Goal: Check status

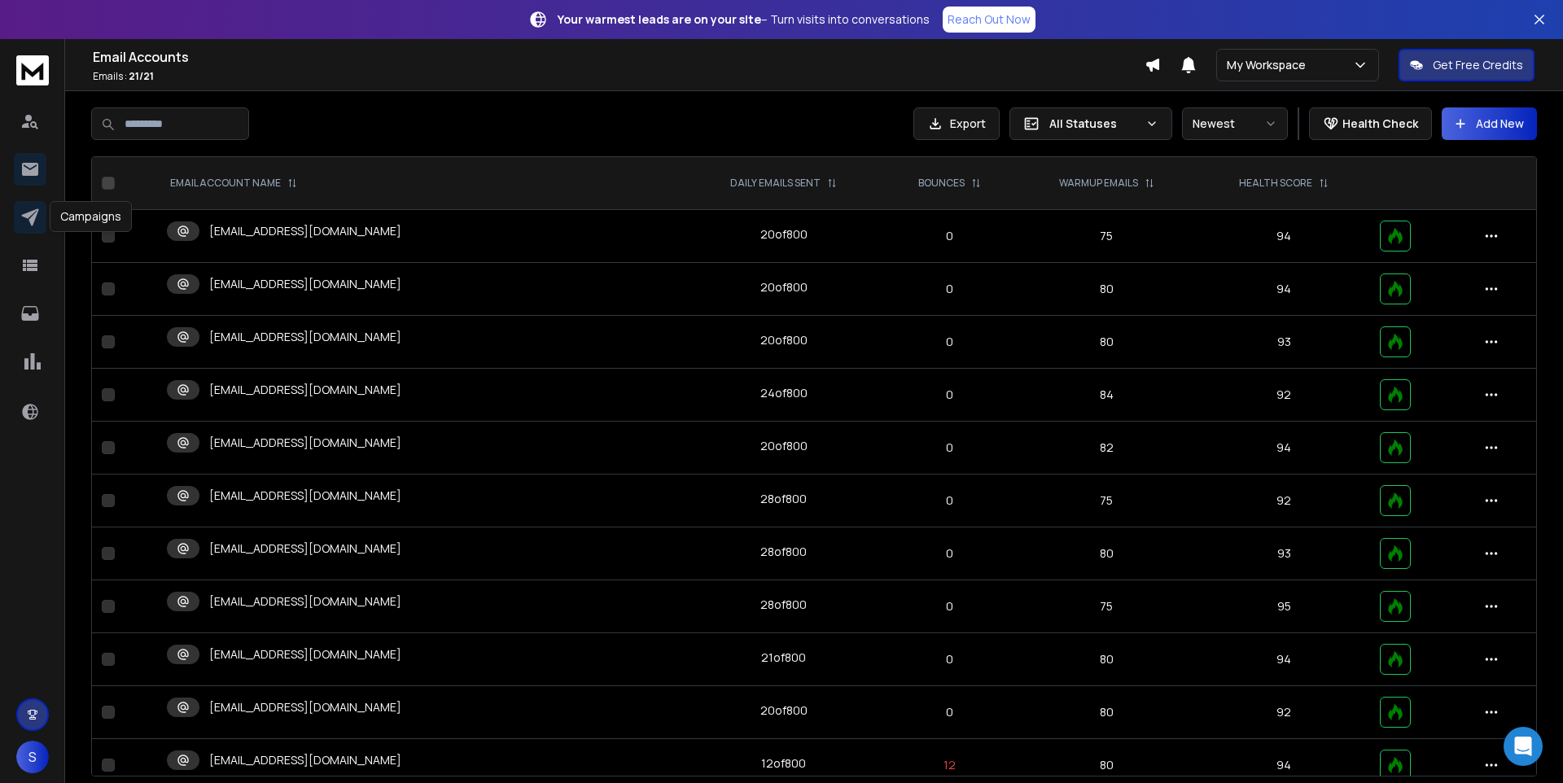
click at [34, 208] on icon at bounding box center [30, 218] width 20 height 20
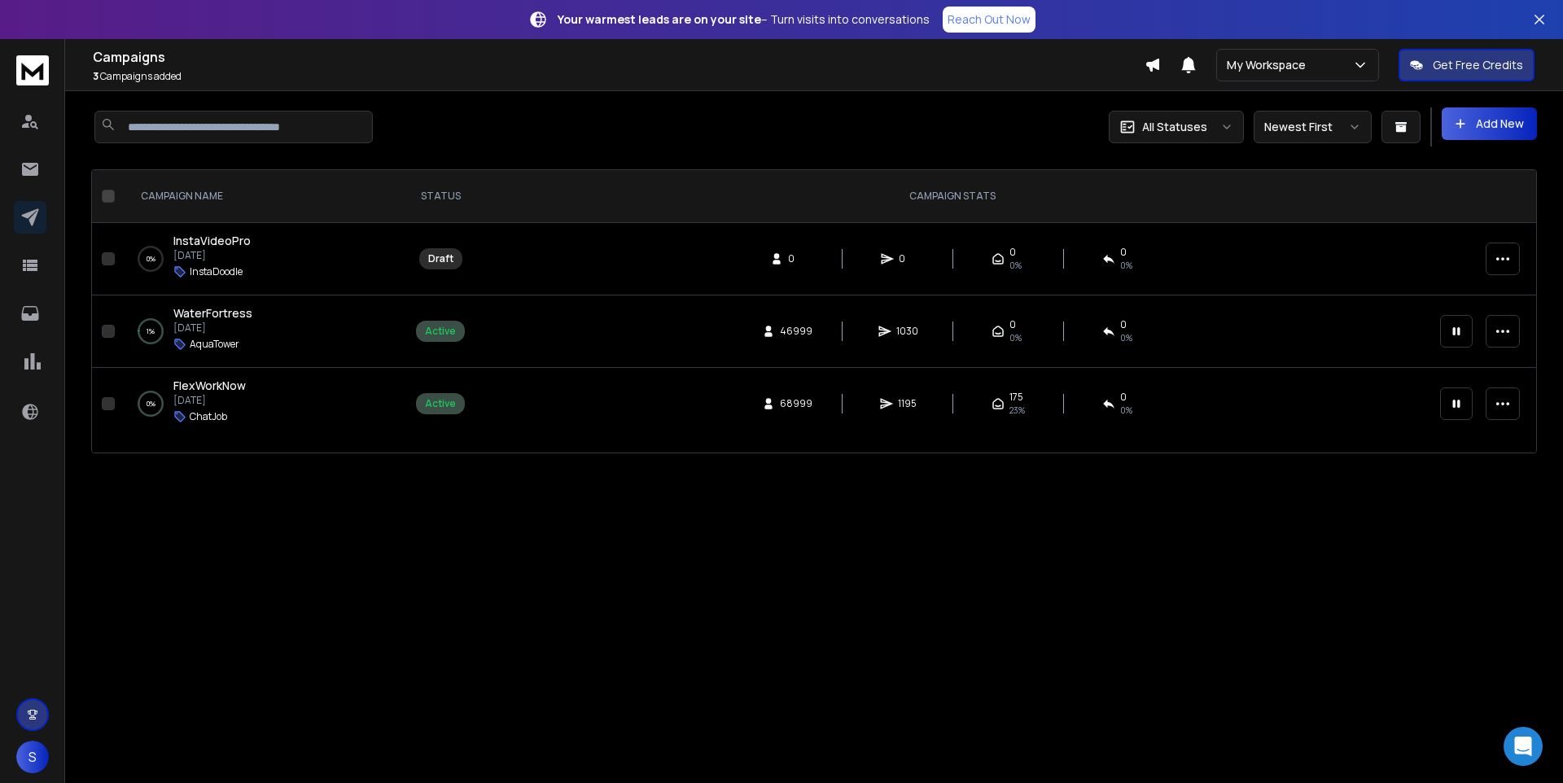
click at [714, 390] on td "68999 1195 175 23 % 0 0 %" at bounding box center [953, 404] width 956 height 72
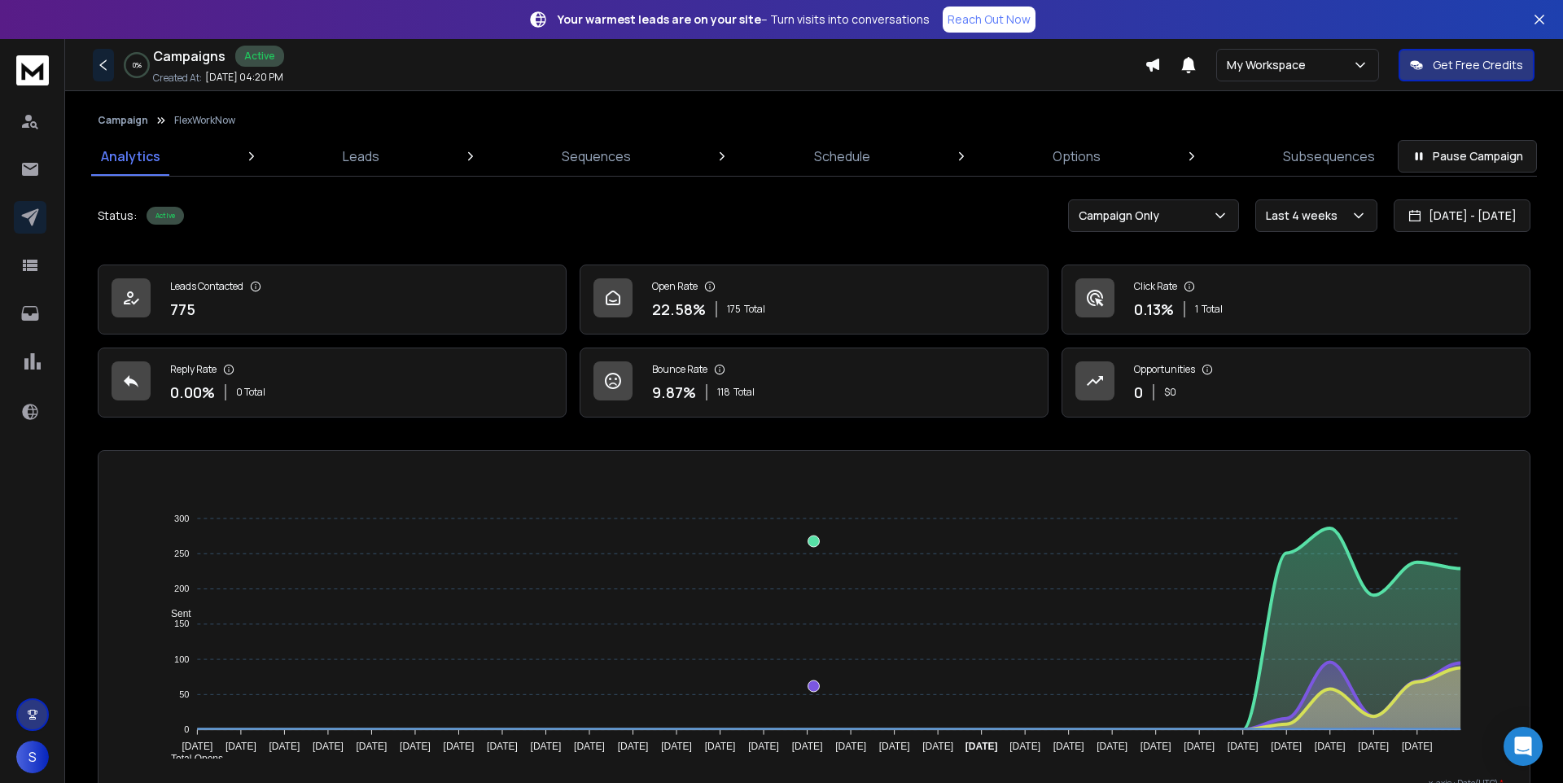
click at [107, 65] on icon at bounding box center [103, 65] width 15 height 15
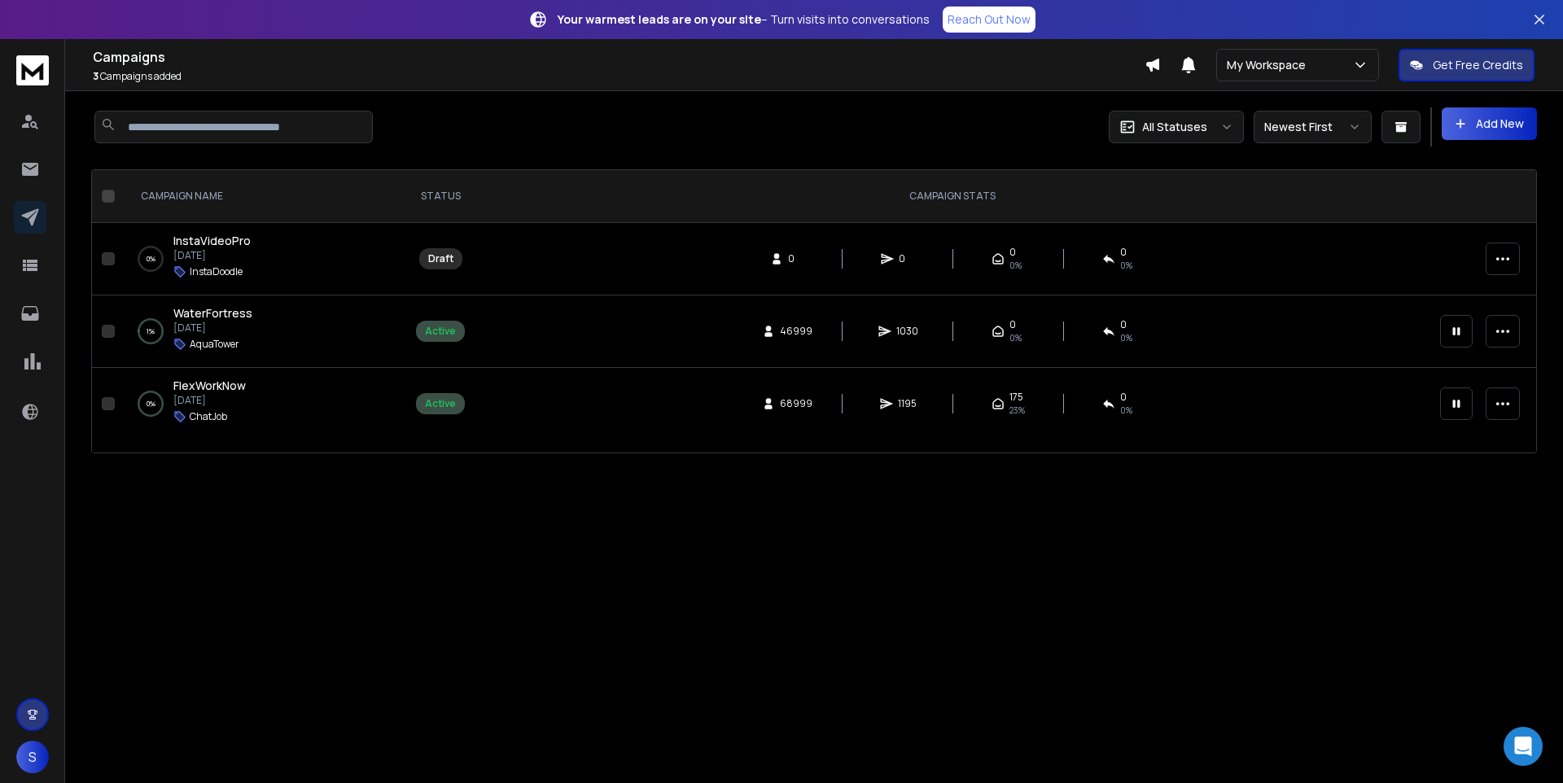
click at [680, 335] on div "46999 1030 0 0 % 0 0 %" at bounding box center [952, 331] width 936 height 26
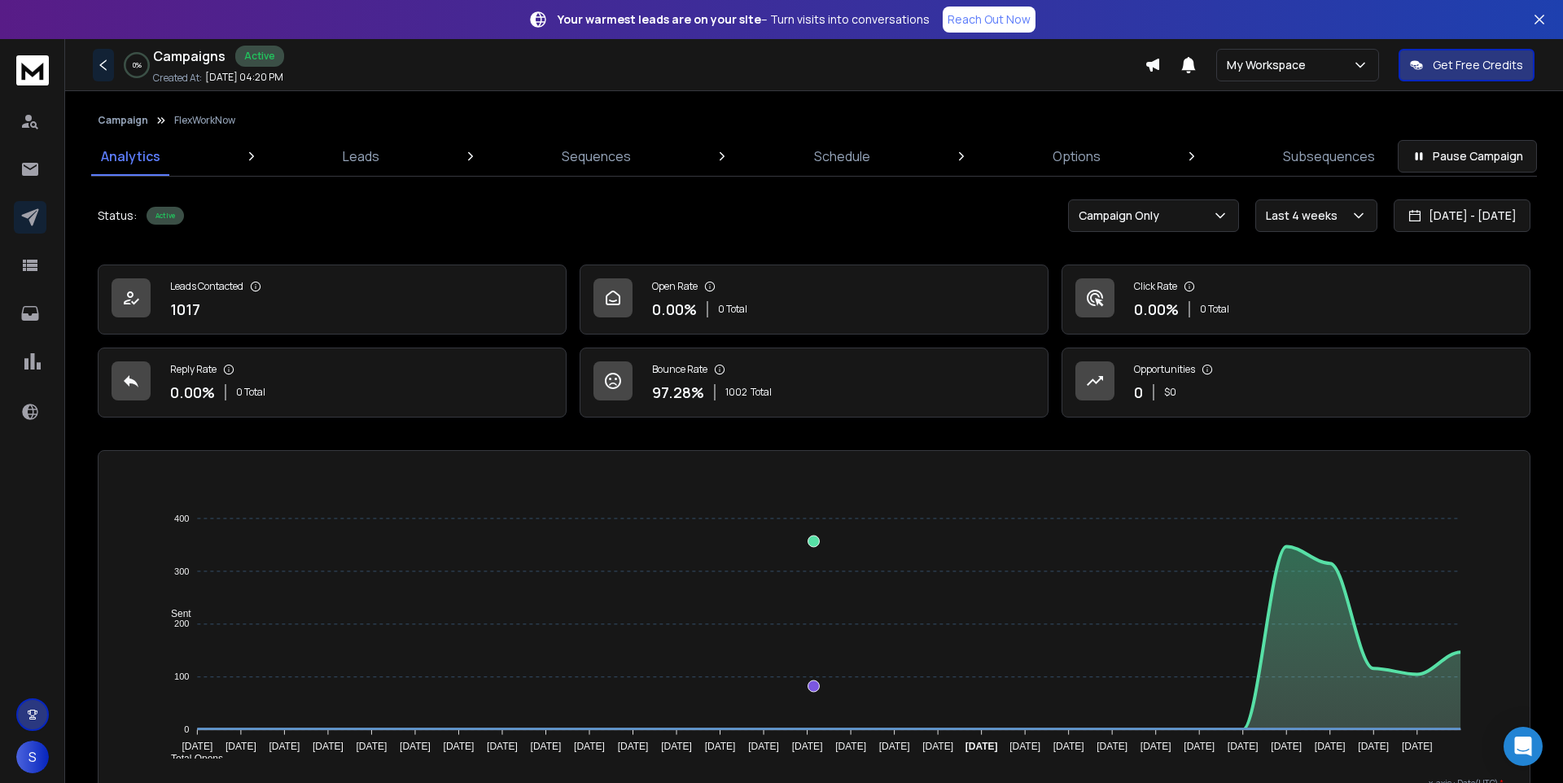
click at [106, 62] on icon at bounding box center [103, 65] width 15 height 15
